Goal: Task Accomplishment & Management: Use online tool/utility

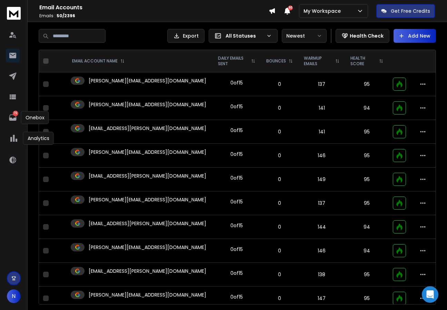
click at [12, 110] on div "79" at bounding box center [14, 99] width 16 height 142
click at [11, 114] on icon at bounding box center [13, 118] width 8 height 8
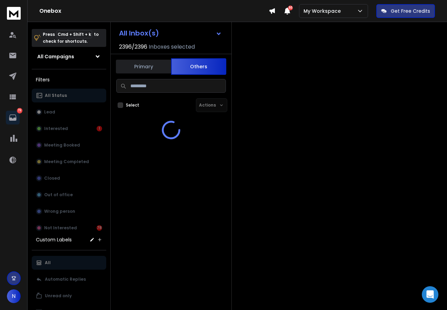
click at [197, 66] on button "Others" at bounding box center [198, 66] width 55 height 17
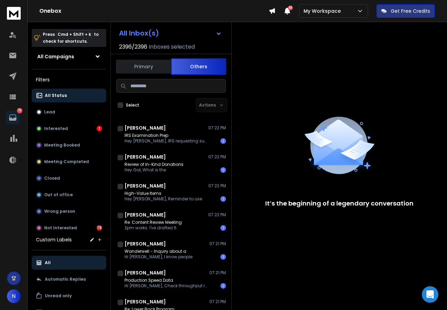
click at [145, 66] on button "Primary" at bounding box center [143, 66] width 55 height 15
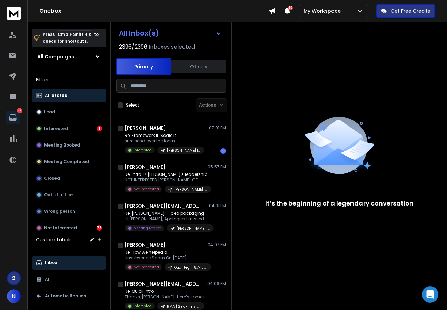
click at [145, 84] on input at bounding box center [171, 86] width 110 height 14
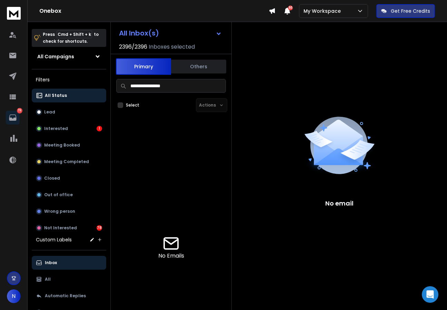
click at [193, 86] on input "**********" at bounding box center [171, 86] width 110 height 14
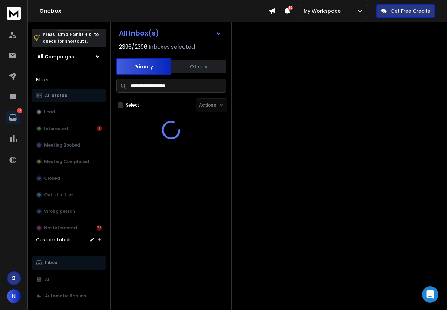
click at [180, 85] on input "**********" at bounding box center [171, 86] width 110 height 14
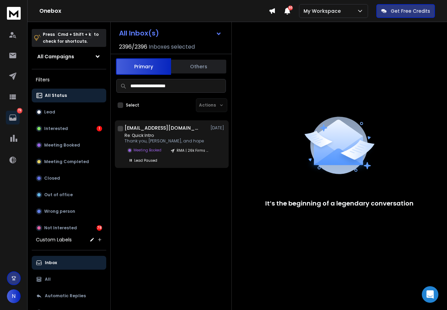
type input "**********"
click at [170, 124] on div "antonio@simposium.co 09 Jul Re: Quick Intro Thank you, Antonio, and hope Meetin…" at bounding box center [172, 144] width 114 height 48
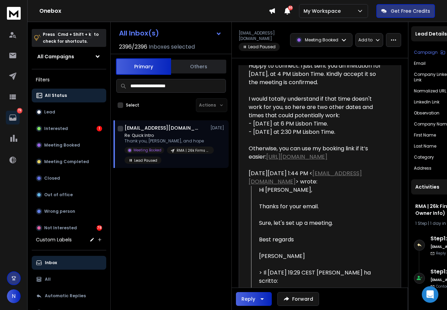
scroll to position [130, 0]
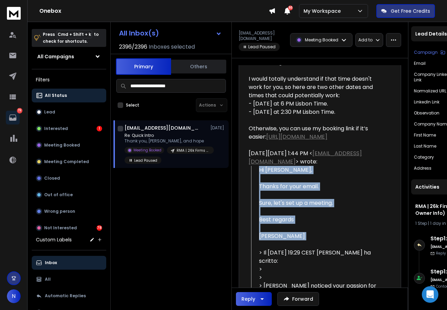
drag, startPoint x: 294, startPoint y: 237, endPoint x: 254, endPoint y: 170, distance: 77.9
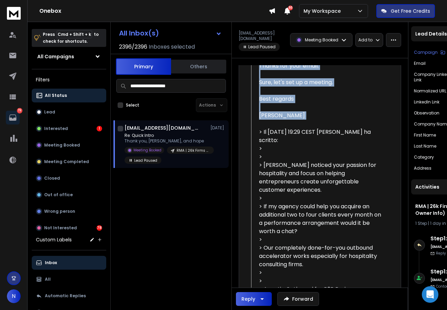
scroll to position [252, 0]
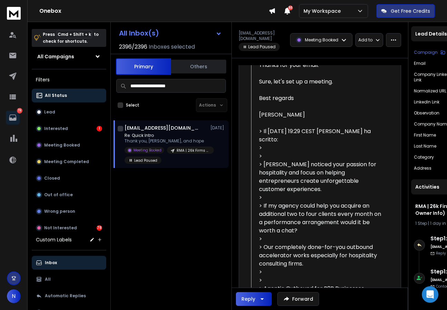
click at [308, 173] on div "Hi Jude, Thanks for your email. Sure, let's set up a meeting. Best regards Anto…" at bounding box center [318, 210] width 135 height 331
click at [302, 156] on div "Hi Jude, Thanks for your email. Sure, let's set up a meeting. Best regards Anto…" at bounding box center [318, 210] width 135 height 331
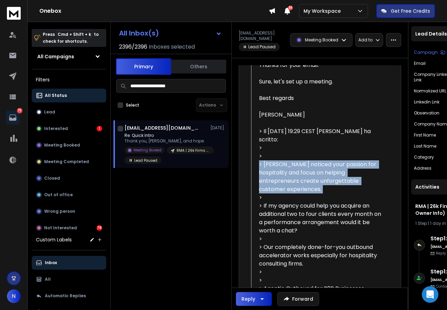
click at [302, 156] on div "Hi Jude, Thanks for your email. Sure, let's set up a meeting. Best regards Anto…" at bounding box center [318, 210] width 135 height 331
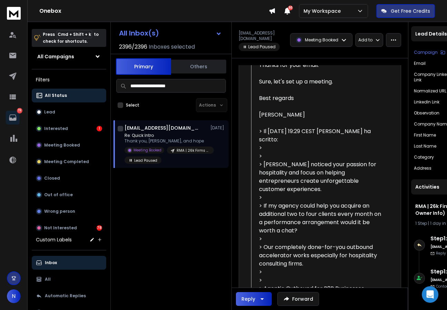
click at [301, 195] on div "Hi Jude, Thanks for your email. Sure, let's set up a meeting. Best regards Anto…" at bounding box center [318, 210] width 135 height 331
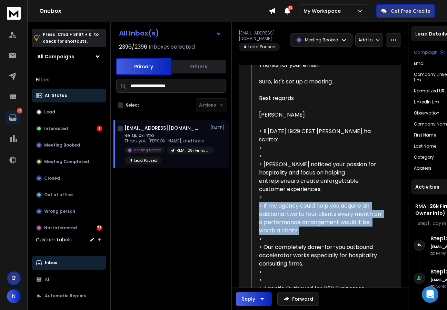
click at [301, 195] on div "Hi Jude, Thanks for your email. Sure, let's set up a meeting. Best regards Anto…" at bounding box center [318, 210] width 135 height 331
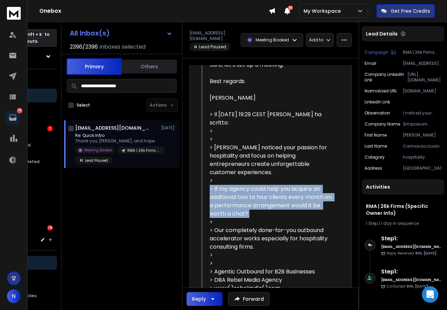
scroll to position [0, 0]
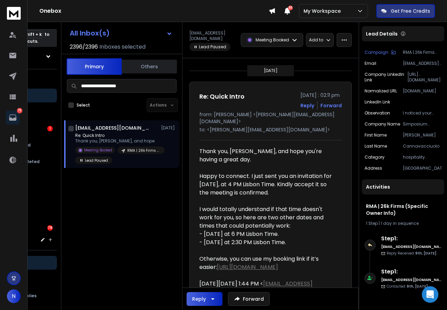
click at [109, 133] on p "Re: Quick Intro" at bounding box center [116, 136] width 83 height 6
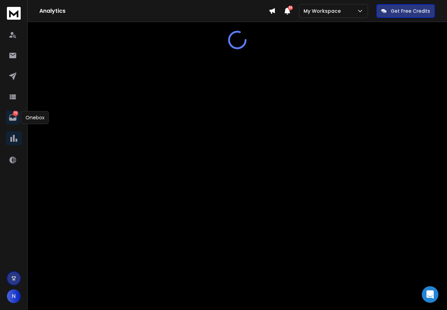
click at [14, 119] on icon at bounding box center [12, 118] width 7 height 6
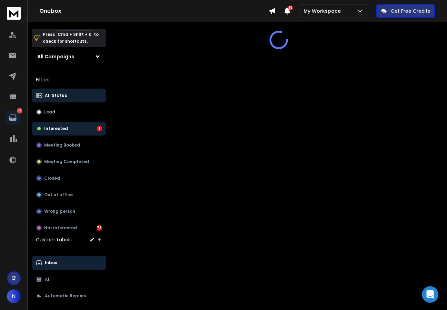
click at [79, 134] on button "Interested 1" at bounding box center [69, 129] width 75 height 14
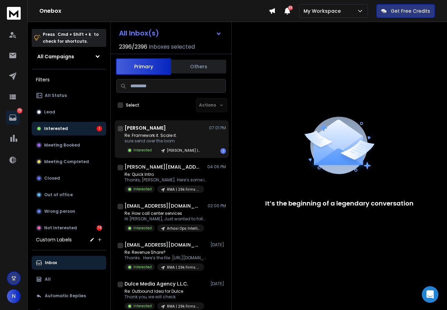
click at [180, 132] on div "Bobby Goodwin 07:01 PM Re: Framework it. Scale it. sure send over the loom Inte…" at bounding box center [175, 139] width 101 height 29
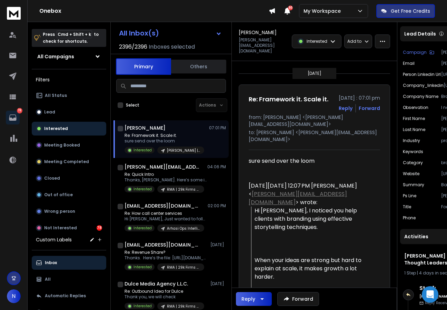
click at [362, 39] on p "Add to" at bounding box center [355, 42] width 14 height 6
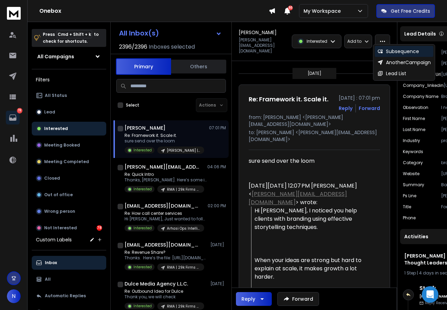
click at [395, 52] on div "Subsequence" at bounding box center [398, 51] width 41 height 7
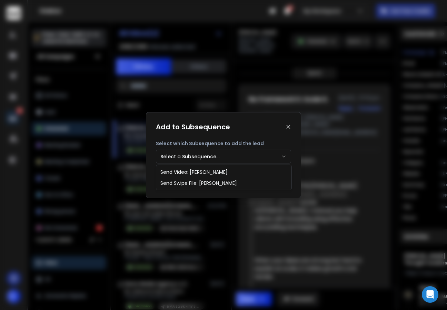
click at [240, 154] on button "Select a Subsequence..." at bounding box center [223, 157] width 135 height 14
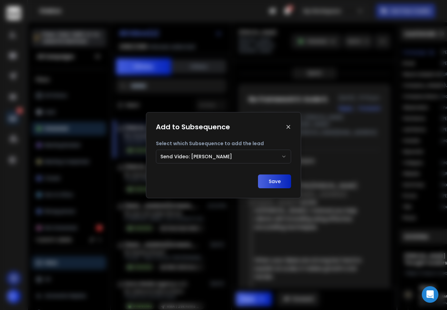
click at [283, 182] on button "Save" at bounding box center [274, 182] width 33 height 14
